Goal: Task Accomplishment & Management: Manage account settings

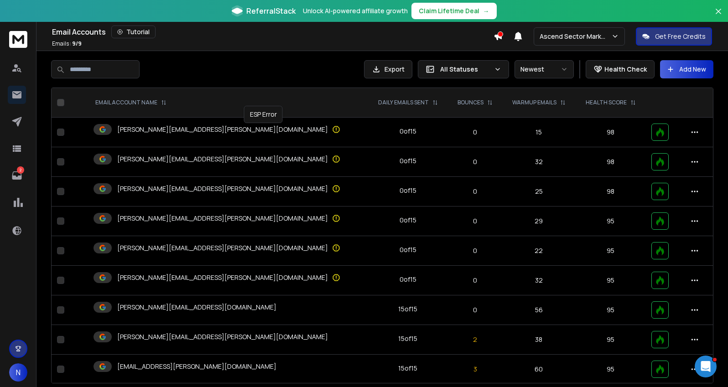
click at [332, 130] on icon at bounding box center [336, 129] width 9 height 9
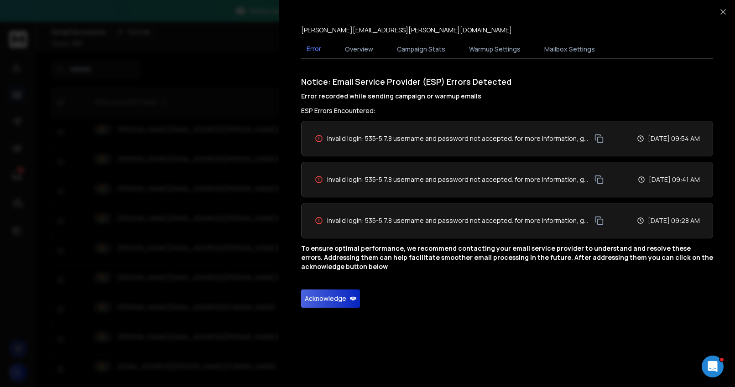
click at [488, 321] on div "[PERSON_NAME][EMAIL_ADDRESS][PERSON_NAME][DOMAIN_NAME] Error Overview Campaign …" at bounding box center [507, 166] width 434 height 311
click at [721, 9] on icon "button" at bounding box center [722, 11] width 9 height 9
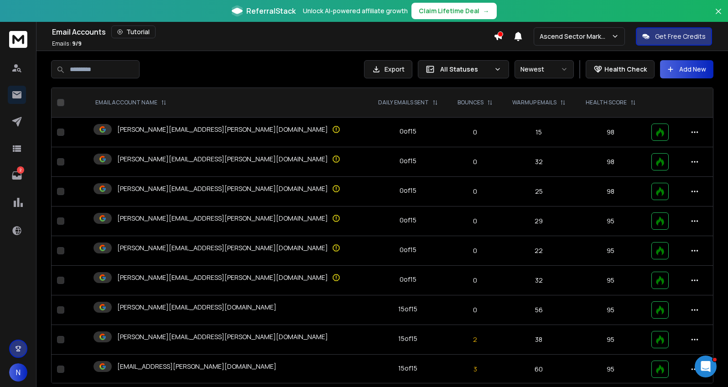
click at [720, 11] on icon "Close banner" at bounding box center [718, 11] width 8 height 8
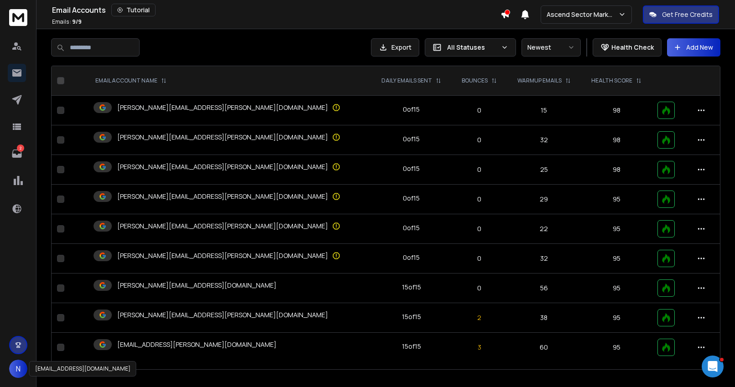
click at [18, 370] on span "N" at bounding box center [18, 369] width 18 height 18
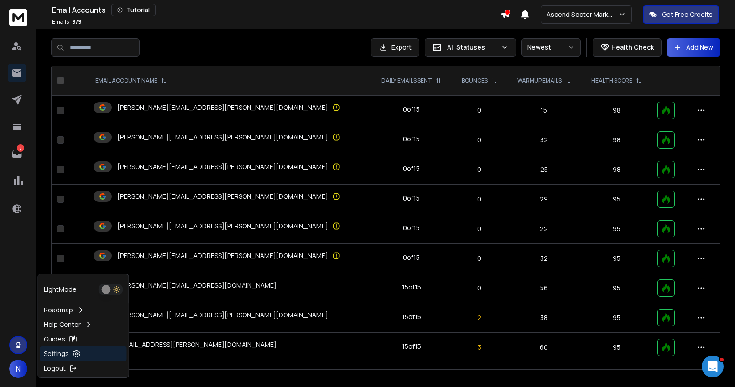
click at [60, 350] on p "Settings" at bounding box center [56, 353] width 25 height 9
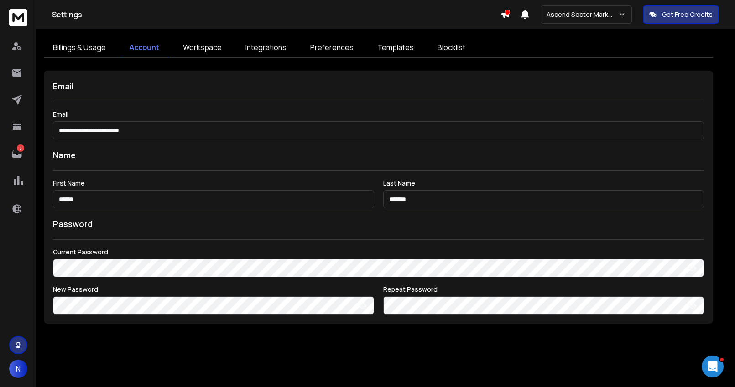
click at [190, 43] on link "Workspace" at bounding box center [202, 47] width 57 height 19
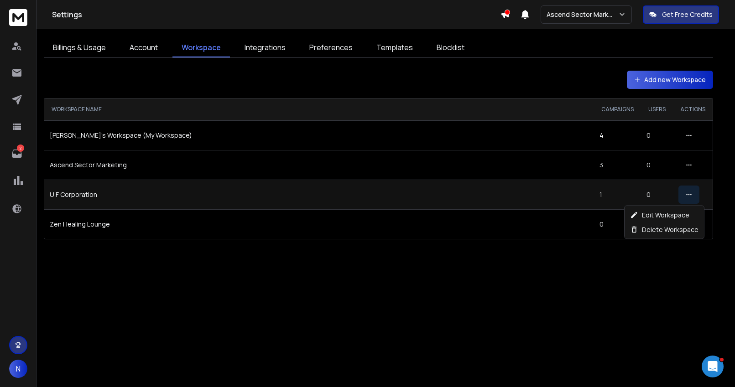
click at [693, 194] on button "button" at bounding box center [688, 195] width 21 height 18
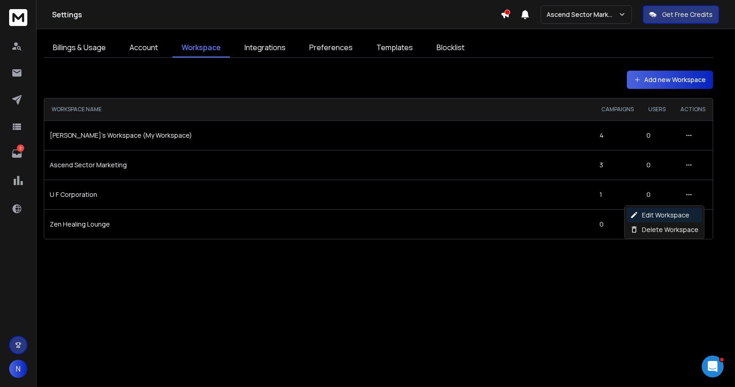
click at [654, 218] on p "Edit Workspace" at bounding box center [665, 215] width 47 height 9
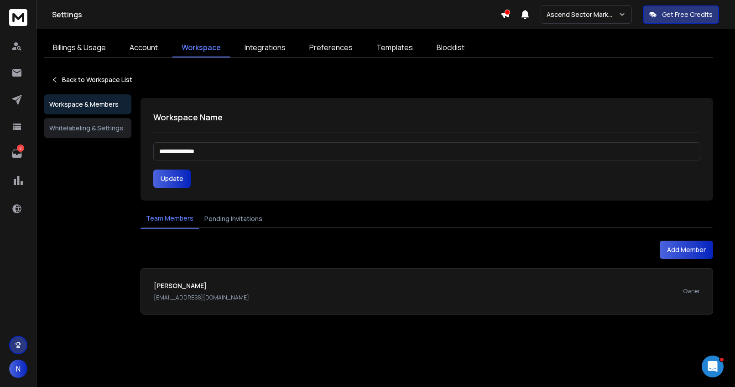
click at [687, 254] on button "Add Member" at bounding box center [685, 250] width 53 height 18
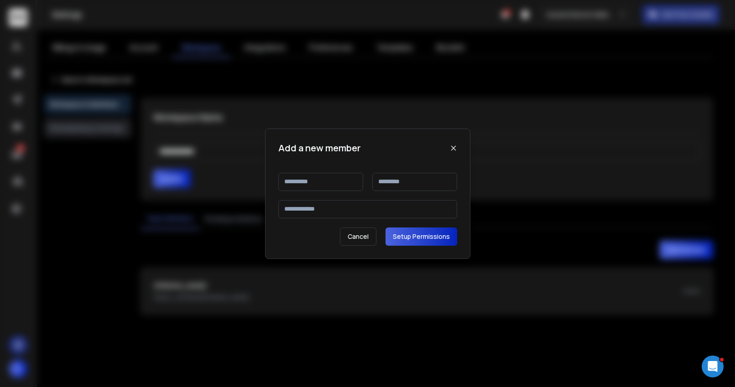
click at [320, 192] on div "Cancel Setup Permissions" at bounding box center [367, 209] width 179 height 73
click at [320, 188] on input at bounding box center [320, 182] width 85 height 18
type input "****"
type input "******"
click at [331, 209] on input at bounding box center [367, 209] width 179 height 18
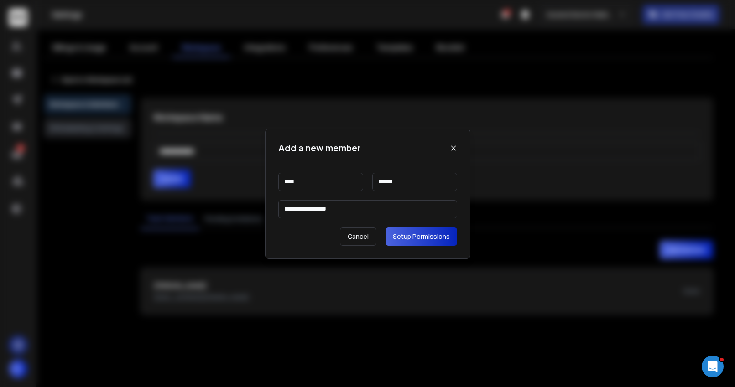
type input "**********"
click at [443, 233] on button "Setup Permissions" at bounding box center [421, 237] width 72 height 18
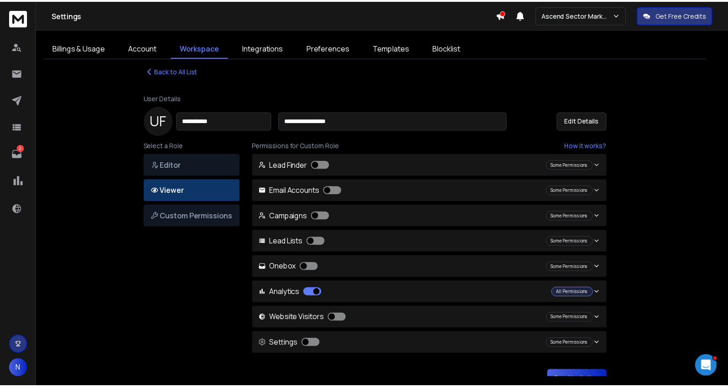
scroll to position [37, 0]
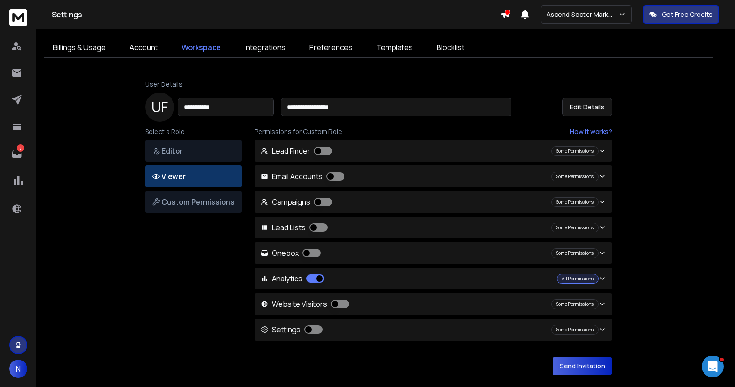
click at [306, 258] on p "Onebox" at bounding box center [291, 253] width 60 height 11
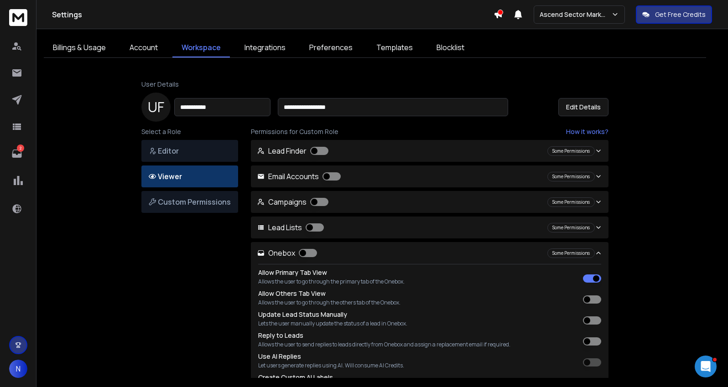
click at [306, 254] on button "button" at bounding box center [308, 253] width 18 height 8
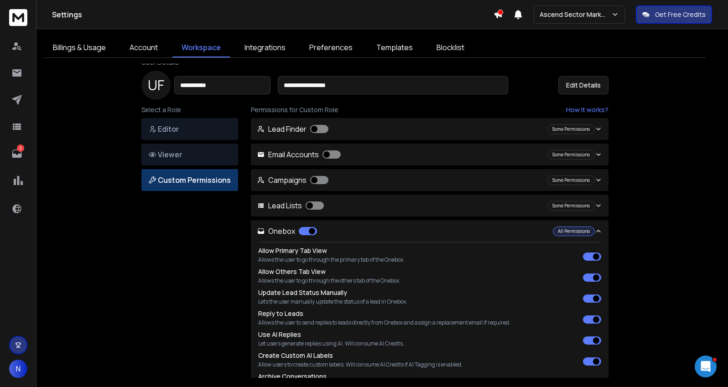
scroll to position [0, 0]
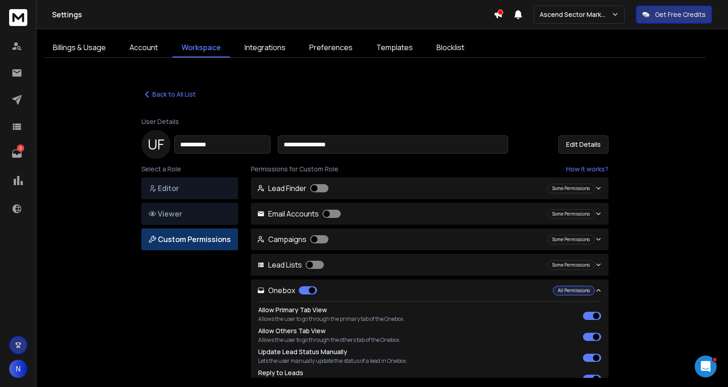
click at [316, 238] on button "button" at bounding box center [319, 239] width 18 height 8
click at [326, 218] on button "button" at bounding box center [331, 214] width 18 height 8
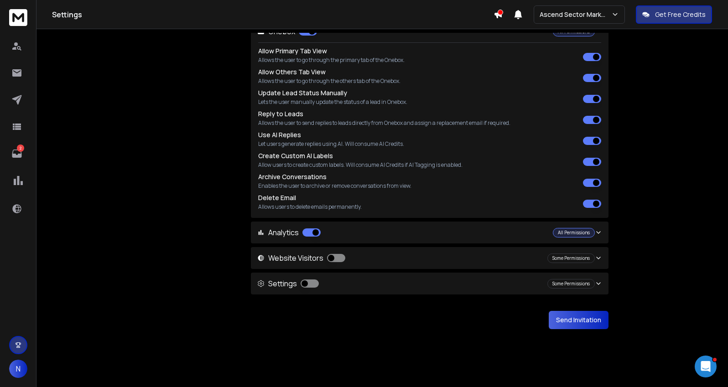
scroll to position [110, 0]
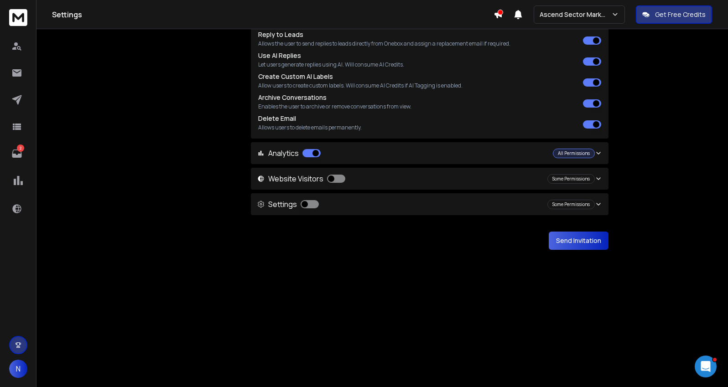
click at [587, 240] on button "Send Invitation" at bounding box center [579, 241] width 60 height 18
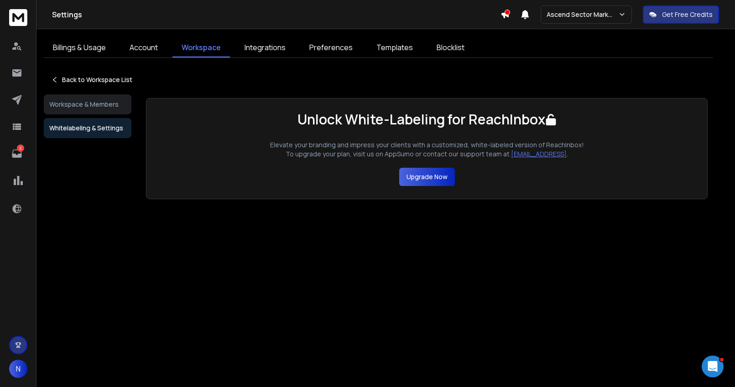
click at [100, 134] on button "Whitelabeling & Settings" at bounding box center [88, 128] width 88 height 20
drag, startPoint x: 569, startPoint y: 155, endPoint x: 498, endPoint y: 152, distance: 71.7
click at [498, 152] on p "Elevate your branding and impress your clients with a customized, white-labeled…" at bounding box center [427, 149] width 314 height 18
click at [440, 181] on link "Upgrade Now" at bounding box center [427, 177] width 56 height 18
click at [711, 363] on icon "Open Intercom Messenger" at bounding box center [711, 365] width 15 height 15
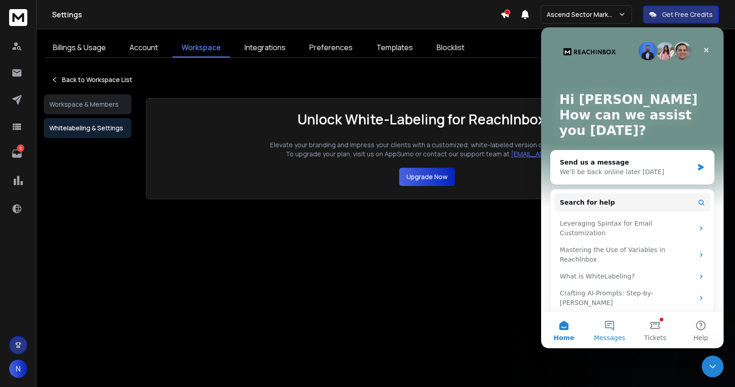
click at [603, 322] on button "Messages" at bounding box center [610, 330] width 46 height 36
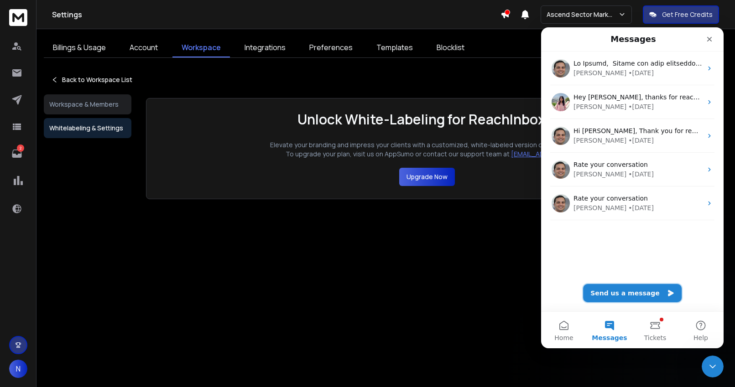
click at [629, 301] on button "Send us a message" at bounding box center [632, 293] width 99 height 18
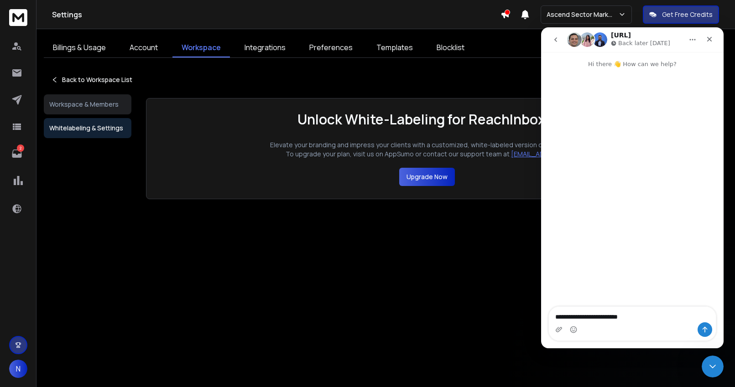
type textarea "**********"
